Goal: Task Accomplishment & Management: Manage account settings

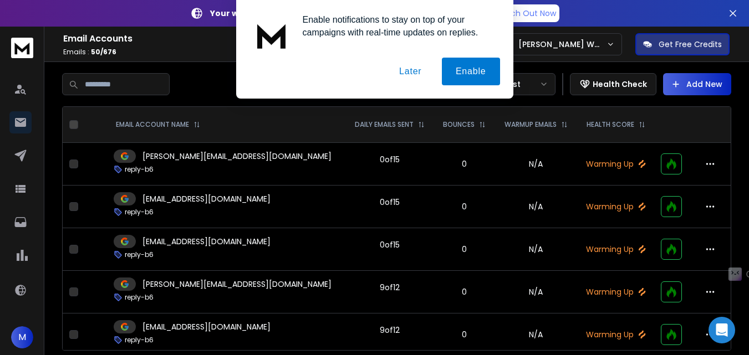
click at [412, 68] on button "Later" at bounding box center [410, 72] width 50 height 28
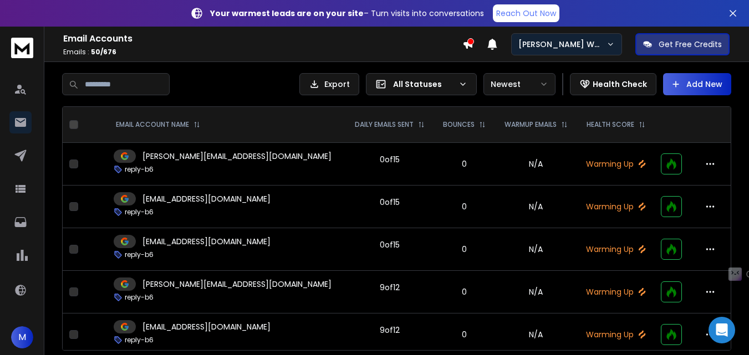
click at [545, 48] on p "Pierce's Workspace" at bounding box center [562, 44] width 88 height 11
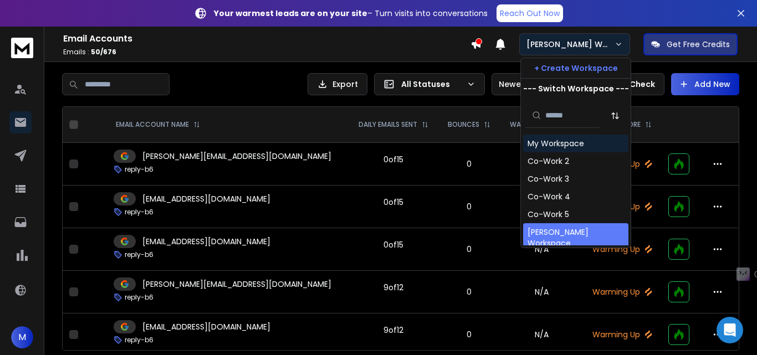
click at [567, 48] on p "Pierce's Workspace" at bounding box center [570, 44] width 88 height 11
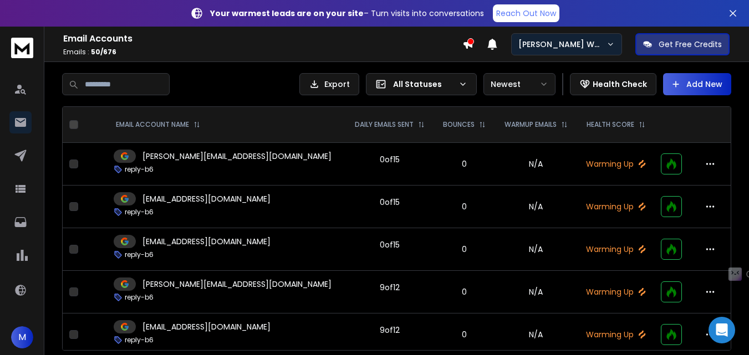
click at [559, 53] on button "Pierce's Workspace" at bounding box center [566, 44] width 111 height 22
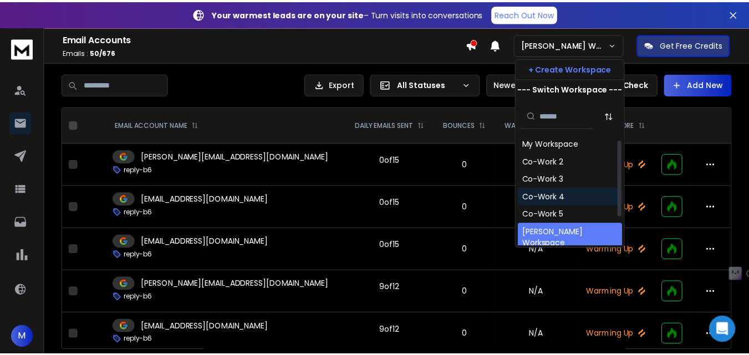
scroll to position [49, 0]
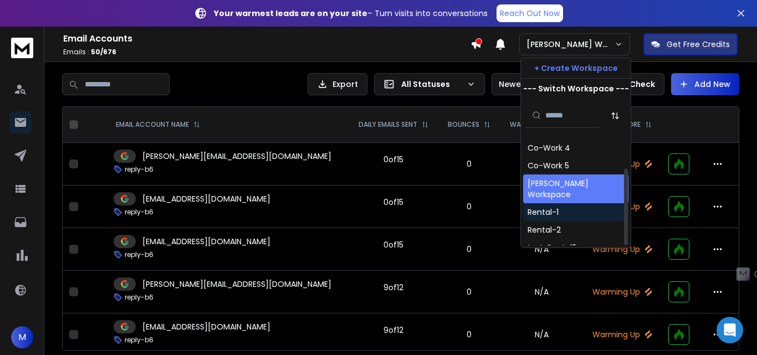
click at [563, 203] on div "Rental-1" at bounding box center [575, 212] width 105 height 18
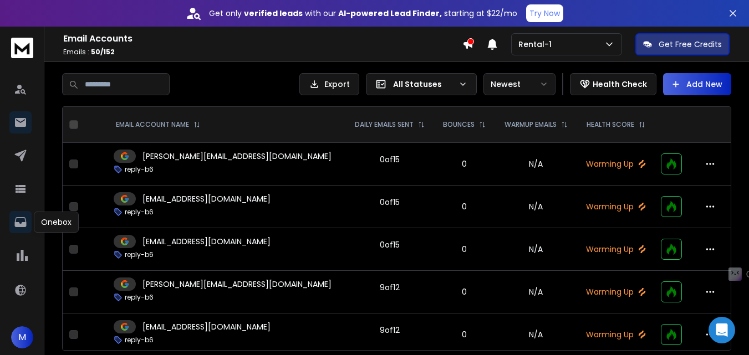
click at [17, 219] on icon at bounding box center [20, 222] width 13 height 13
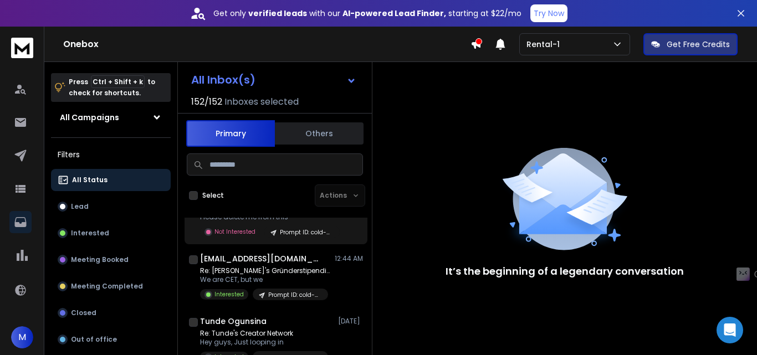
scroll to position [55, 0]
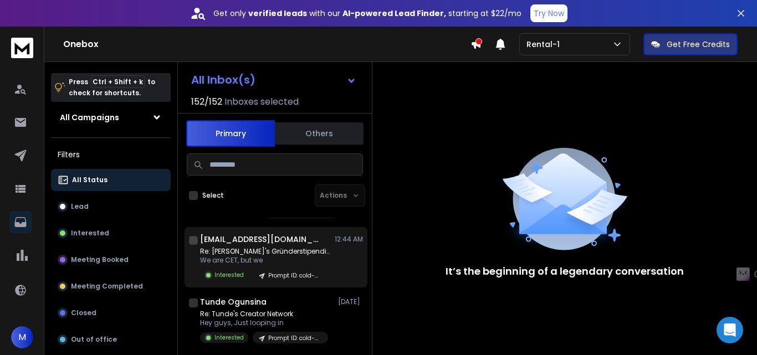
click at [263, 248] on p "Re: Allan's Gründerstipendiat achievement" at bounding box center [266, 251] width 133 height 9
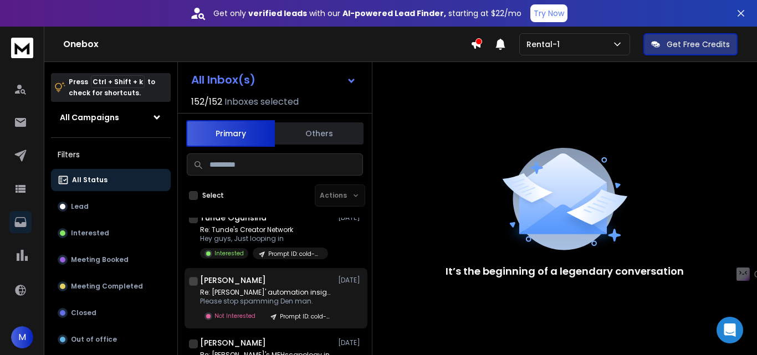
scroll to position [113, 0]
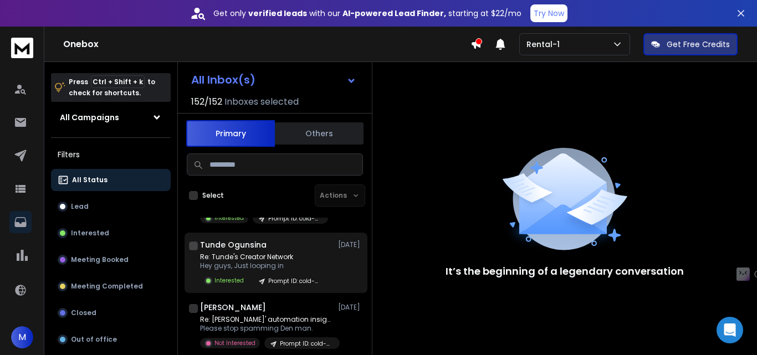
click at [288, 254] on p "Re: Tunde's Creator Network" at bounding box center [264, 257] width 128 height 9
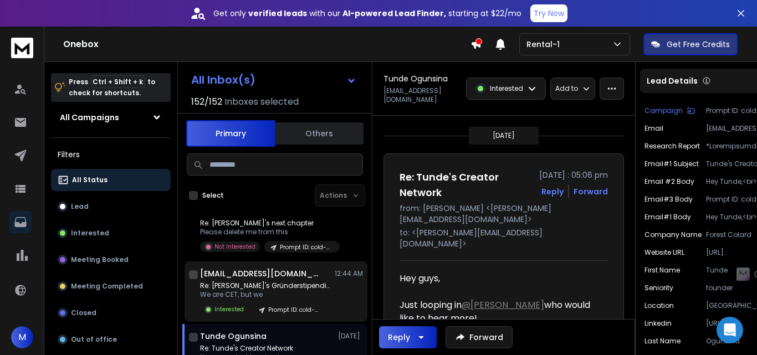
scroll to position [2, 0]
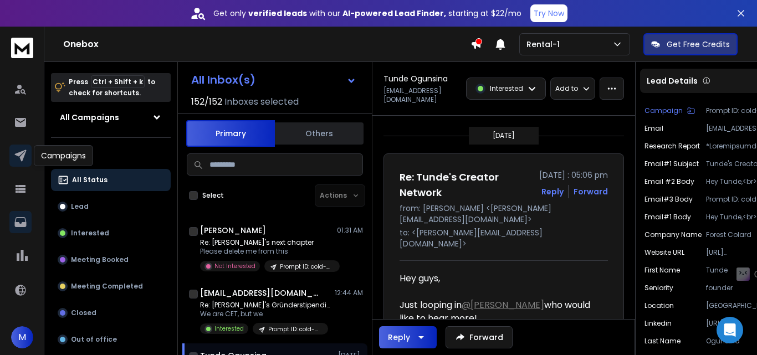
click at [27, 159] on icon at bounding box center [20, 155] width 13 height 13
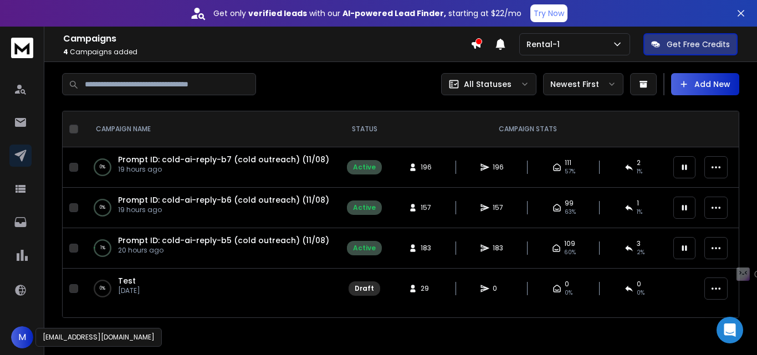
click at [13, 329] on button "M" at bounding box center [22, 337] width 22 height 22
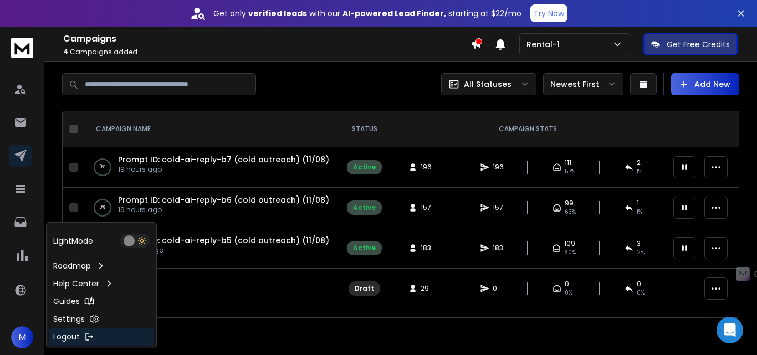
click at [86, 340] on icon at bounding box center [89, 337] width 10 height 10
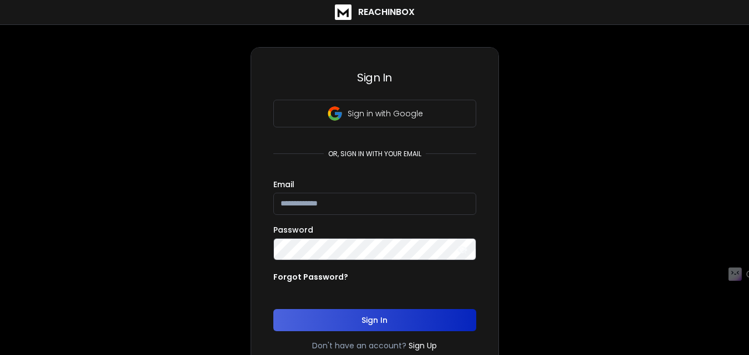
type input "**********"
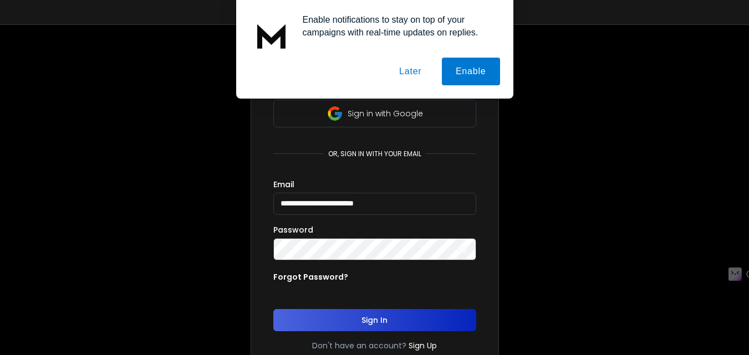
click at [364, 208] on input "**********" at bounding box center [374, 204] width 203 height 22
click at [459, 245] on icon at bounding box center [462, 250] width 10 height 10
click at [368, 321] on button "Sign In" at bounding box center [374, 320] width 203 height 22
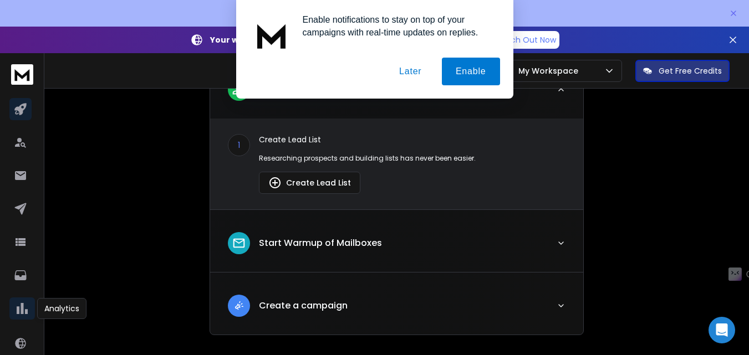
scroll to position [183, 0]
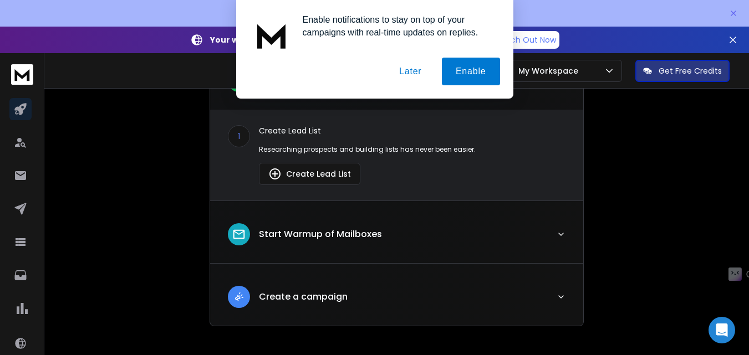
click at [560, 73] on div "Enable notifications to stay on top of your campaigns with real-time updates on…" at bounding box center [374, 49] width 749 height 99
click at [420, 72] on button "Later" at bounding box center [410, 72] width 50 height 28
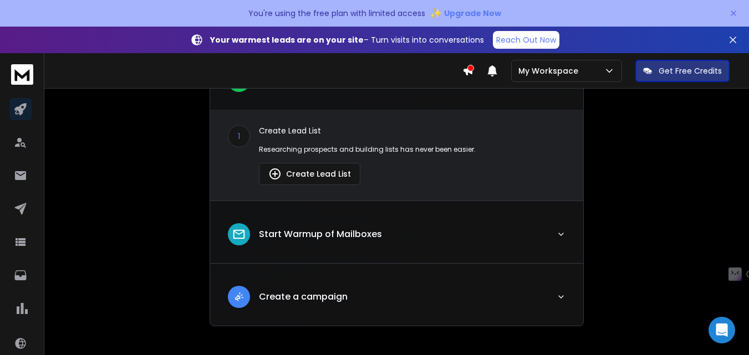
click at [518, 73] on button "My Workspace" at bounding box center [566, 71] width 111 height 22
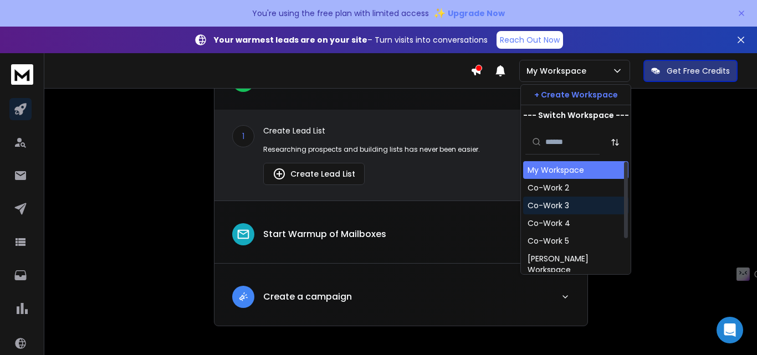
click at [540, 201] on div "Co-Work 3" at bounding box center [549, 205] width 42 height 11
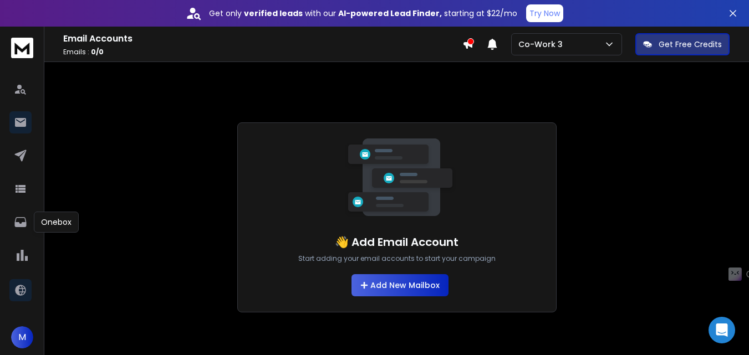
scroll to position [18, 0]
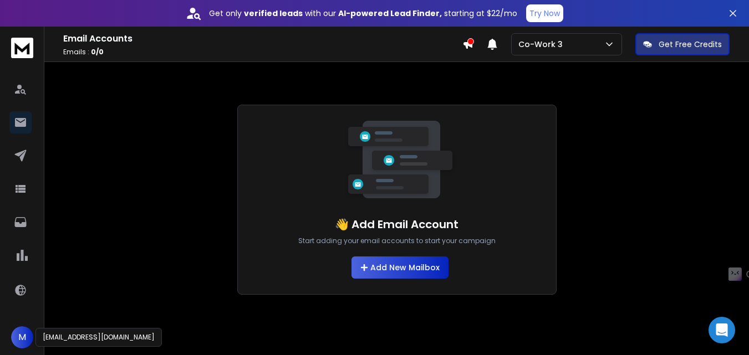
click at [27, 338] on span "M" at bounding box center [22, 337] width 22 height 22
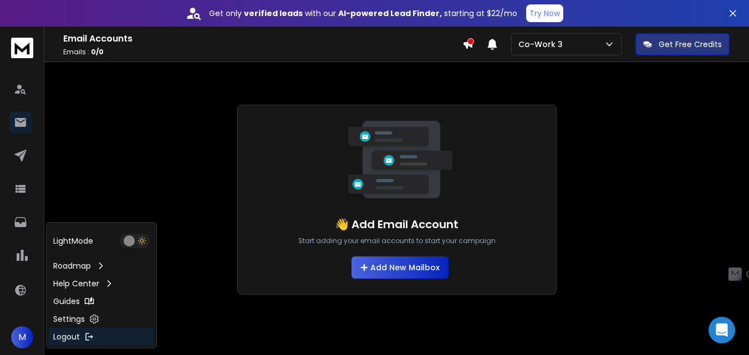
click at [80, 333] on div "Logout" at bounding box center [101, 337] width 105 height 18
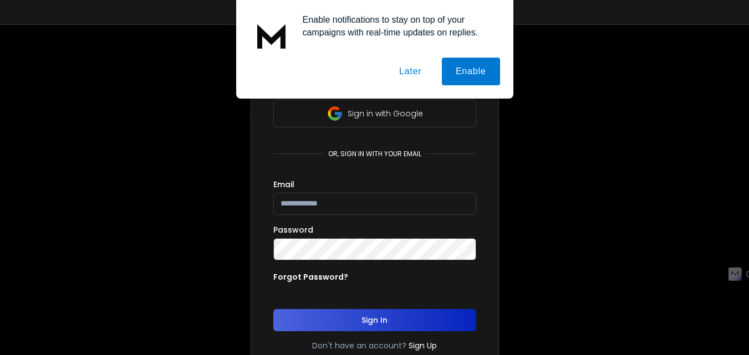
type input "**********"
click at [315, 209] on input "**********" at bounding box center [374, 204] width 203 height 22
click at [468, 251] on div at bounding box center [465, 250] width 17 height 10
